Goal: Communication & Community: Answer question/provide support

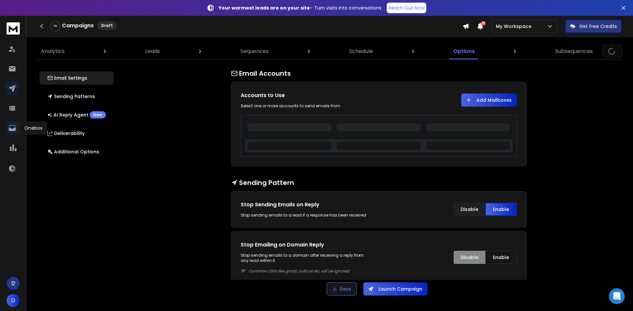
click at [9, 128] on icon at bounding box center [12, 128] width 8 height 8
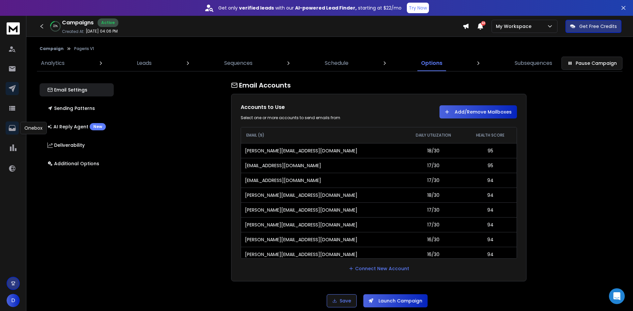
click at [7, 125] on link at bounding box center [12, 128] width 13 height 13
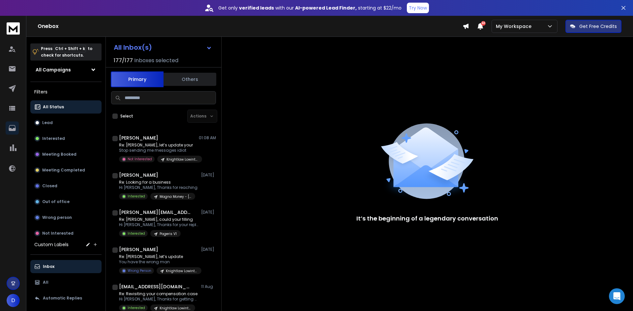
click at [179, 79] on button "Others" at bounding box center [189, 79] width 53 height 15
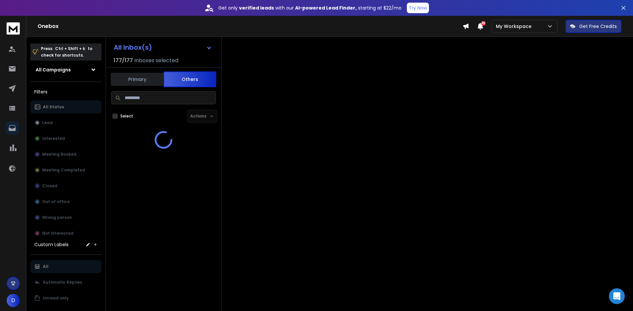
click at [356, 151] on div at bounding box center [427, 192] width 411 height 311
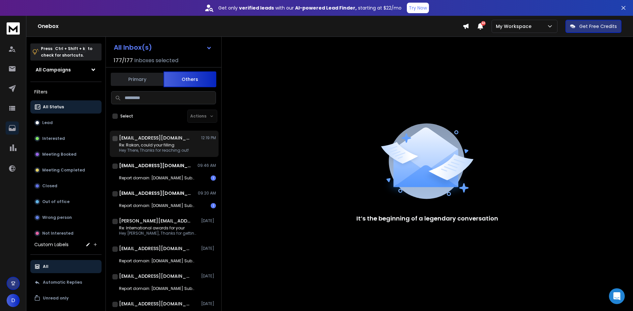
click at [158, 145] on p "Re: Rakan, could your filling" at bounding box center [154, 145] width 70 height 5
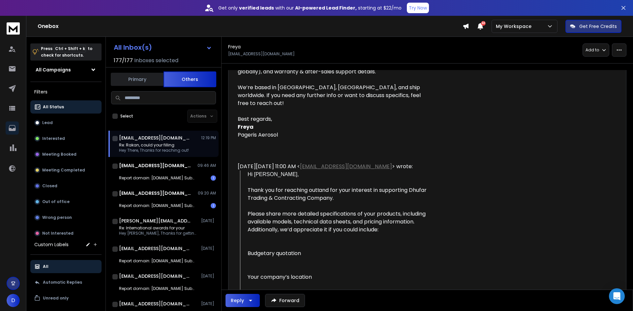
scroll to position [132, 0]
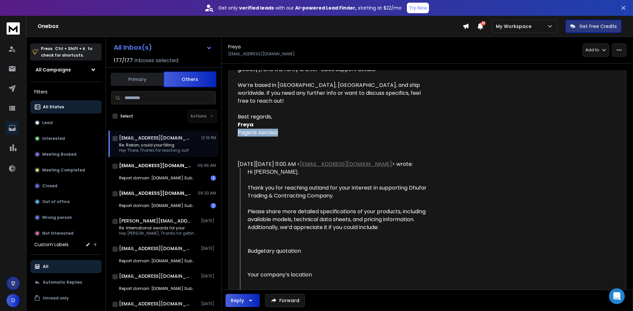
drag, startPoint x: 281, startPoint y: 124, endPoint x: 237, endPoint y: 127, distance: 43.6
click at [237, 127] on div "Re: Rakan, could your filling equipment perform better? [DATE] : 12:19 pm Reply…" at bounding box center [427, 223] width 398 height 539
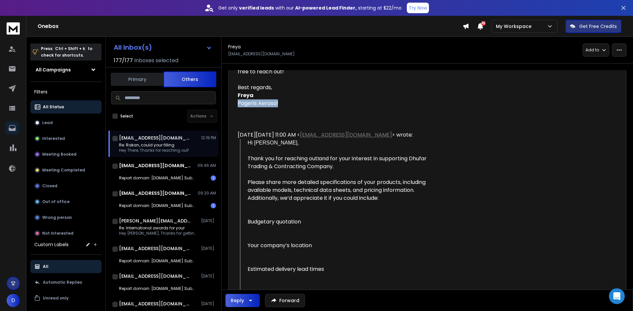
scroll to position [161, 0]
click at [318, 202] on div "Hi [PERSON_NAME], Thank you for reaching out t and for your interest in support…" at bounding box center [339, 246] width 183 height 214
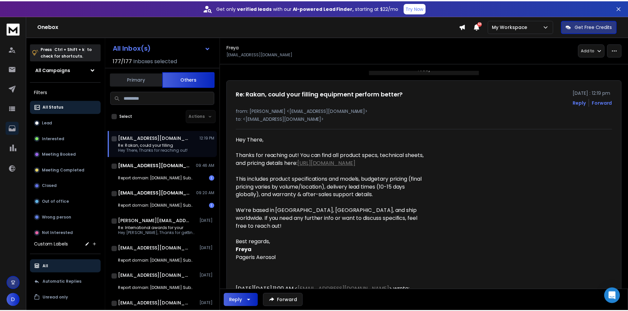
scroll to position [0, 0]
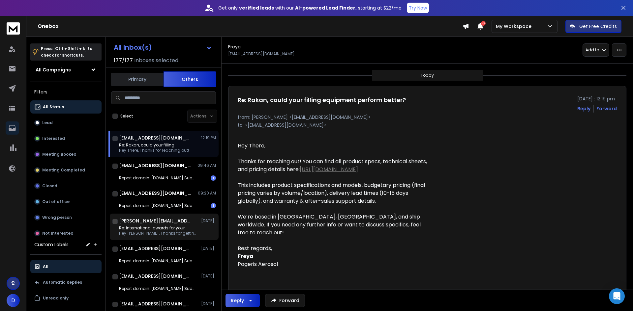
click at [169, 226] on p "Re: International awards for your" at bounding box center [158, 228] width 79 height 5
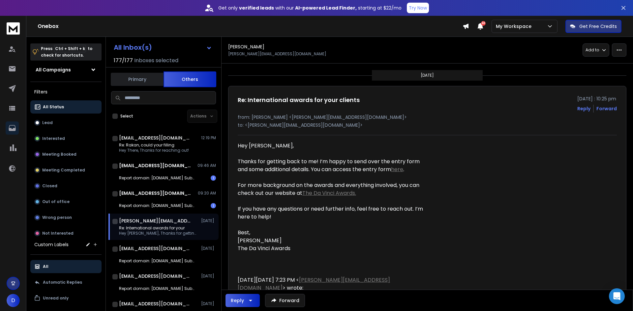
click at [403, 168] on link "here" at bounding box center [397, 170] width 12 height 8
click at [44, 104] on div "All Status" at bounding box center [49, 107] width 30 height 7
click at [17, 80] on div at bounding box center [13, 110] width 15 height 135
click at [12, 85] on icon at bounding box center [12, 89] width 8 height 8
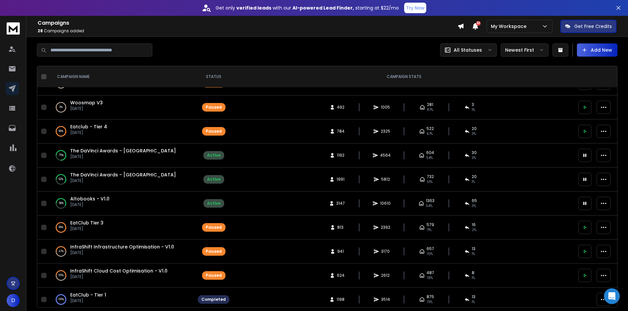
scroll to position [330, 0]
